Goal: Navigation & Orientation: Find specific page/section

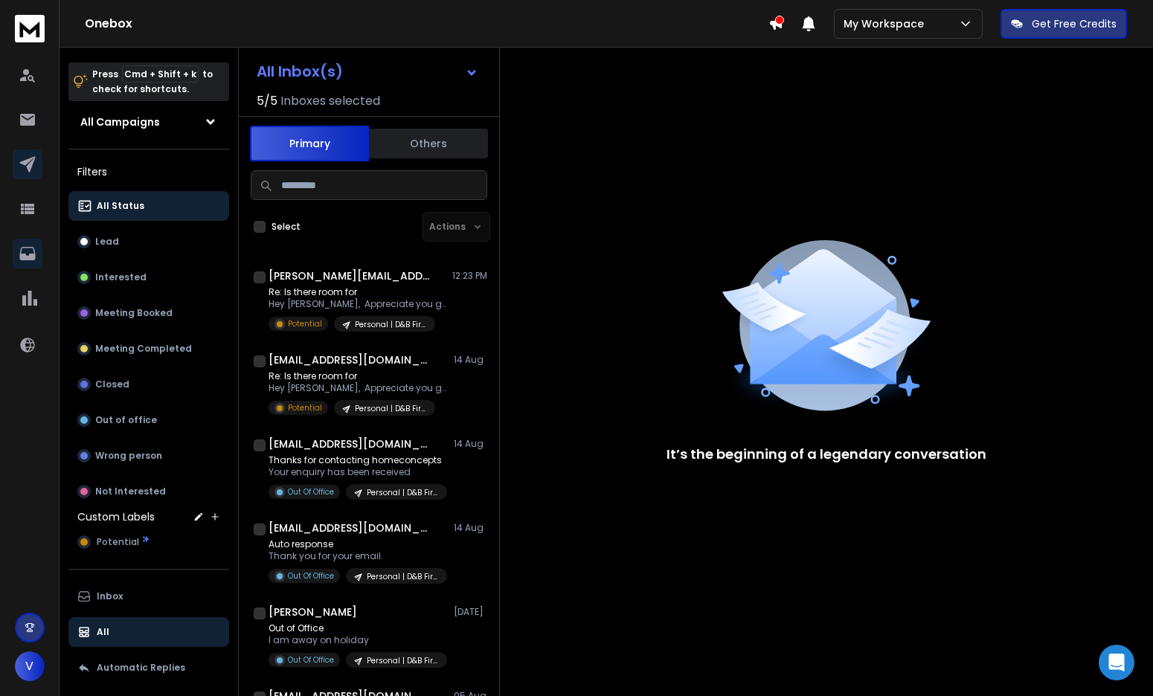
click at [27, 169] on icon at bounding box center [27, 164] width 16 height 16
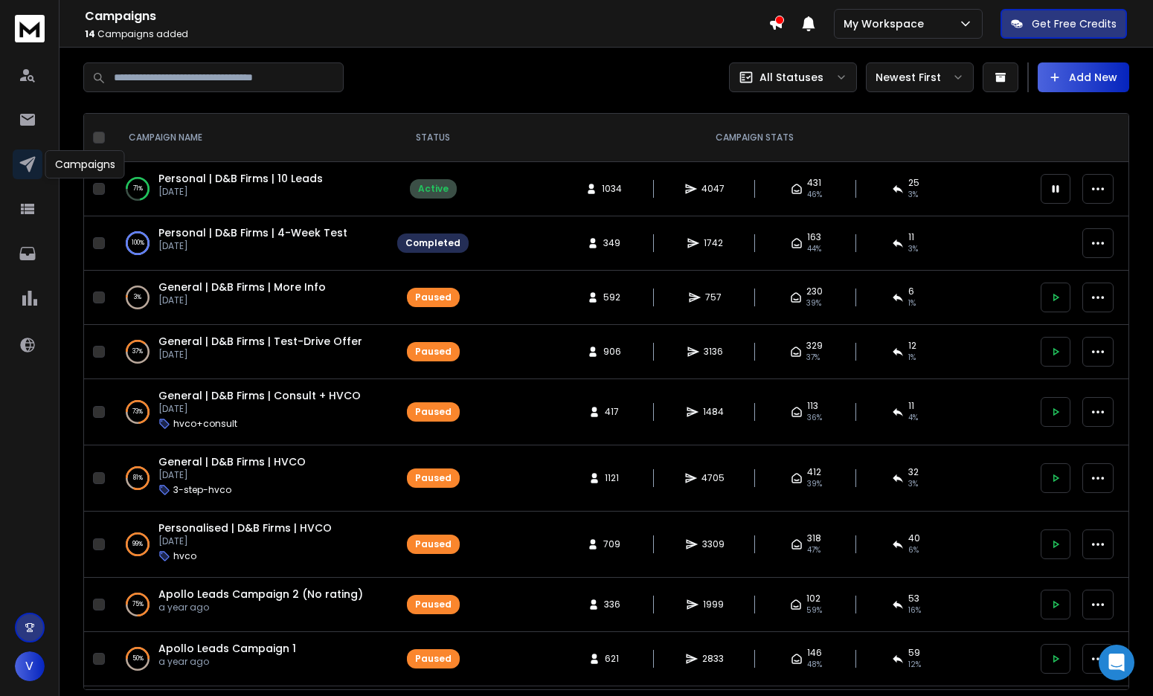
click at [254, 181] on span "Personal | D&B Firms | 10 Leads" at bounding box center [240, 178] width 164 height 15
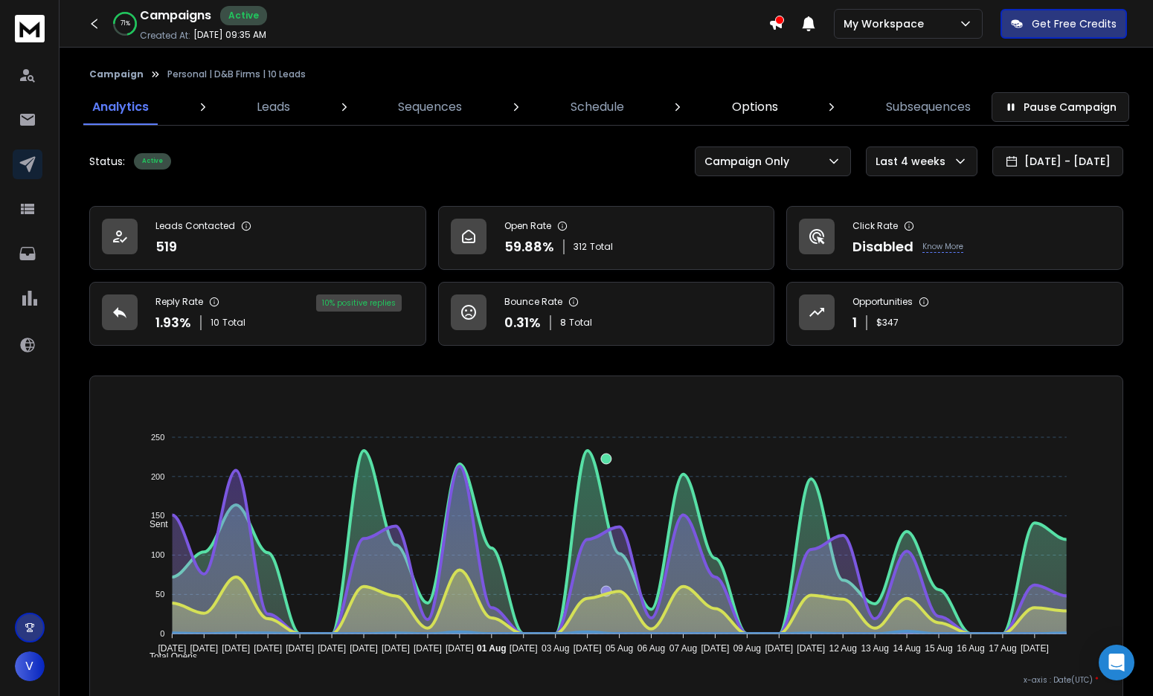
click at [747, 109] on p "Options" at bounding box center [755, 107] width 46 height 18
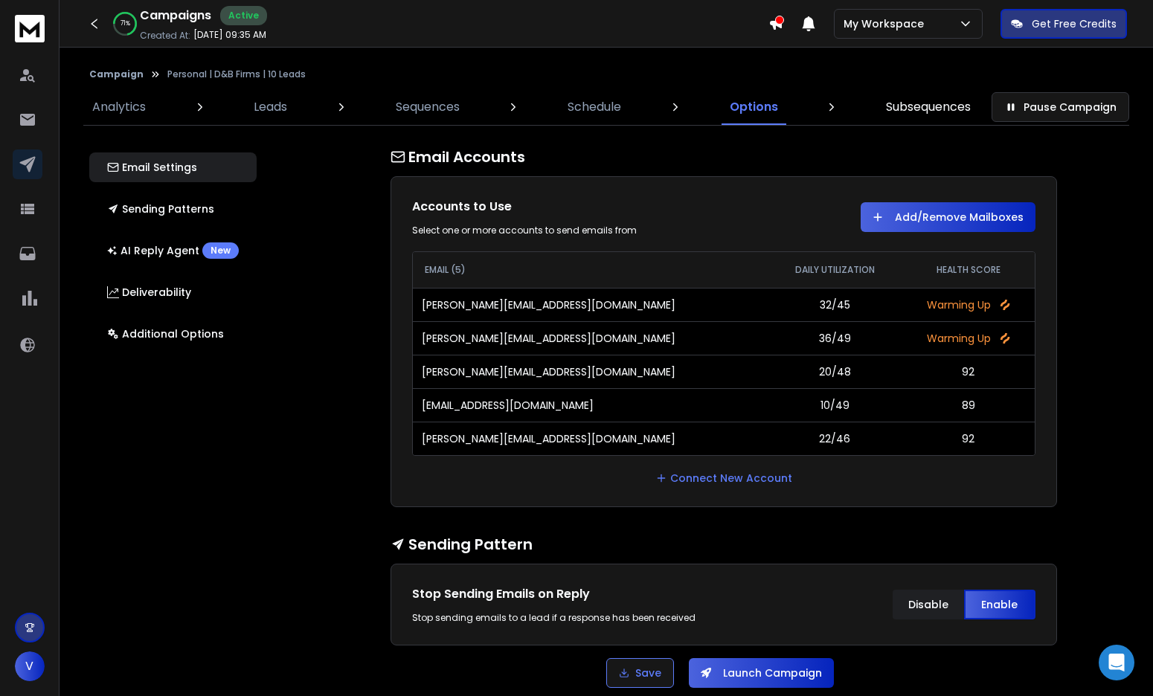
click at [898, 113] on p "Subsequences" at bounding box center [928, 107] width 85 height 18
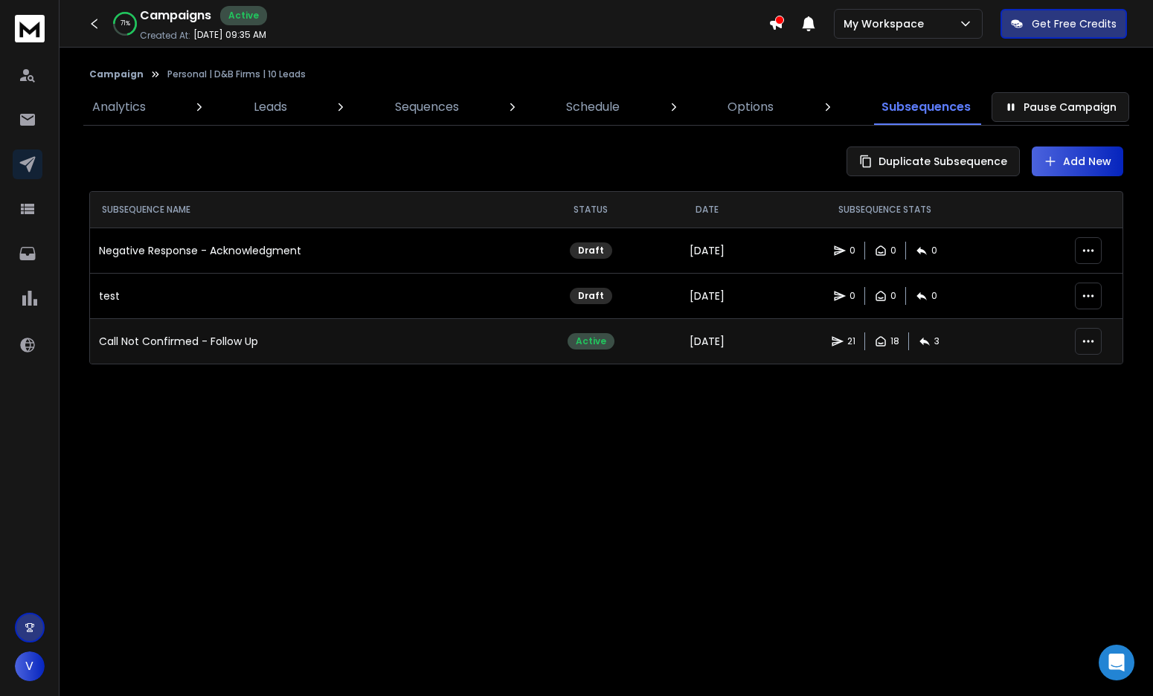
click at [204, 345] on td "Call Not Confirmed - Follow Up" at bounding box center [308, 340] width 437 height 45
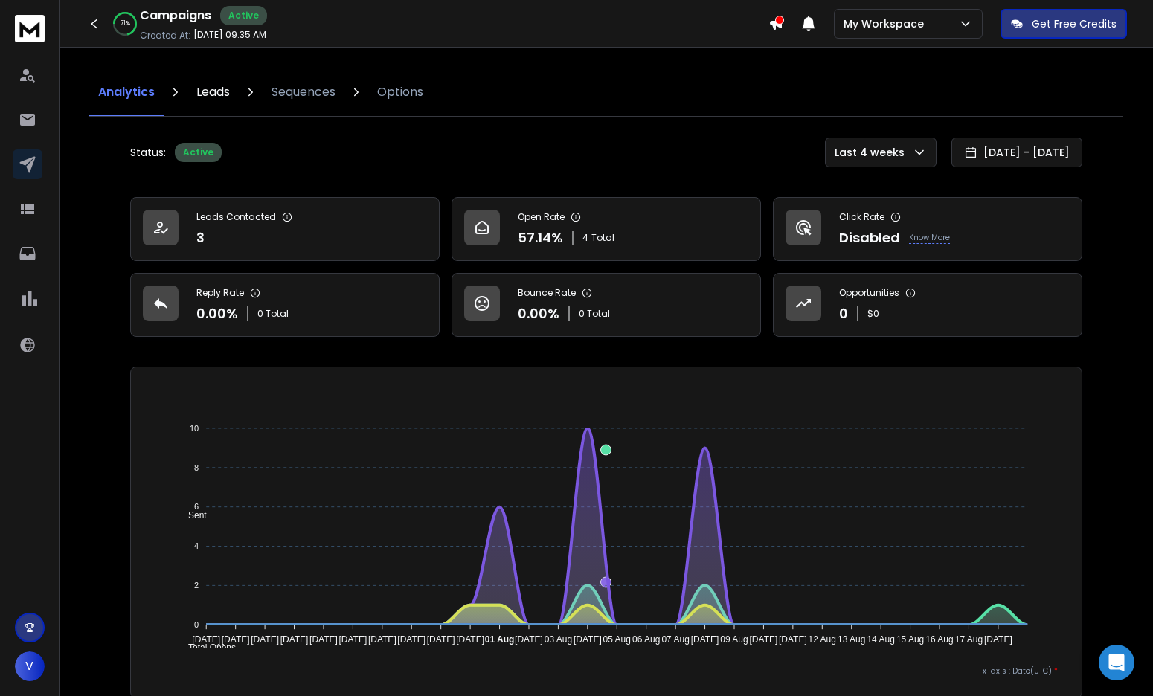
click at [213, 93] on p "Leads" at bounding box center [212, 92] width 33 height 18
